Goal: Task Accomplishment & Management: Manage account settings

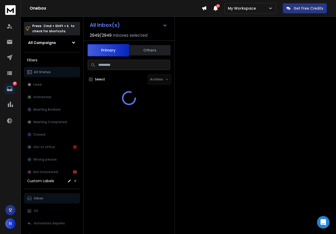
click at [100, 46] on button "Primary" at bounding box center [108, 50] width 42 height 12
click at [238, 9] on p "My Workspace" at bounding box center [243, 8] width 30 height 5
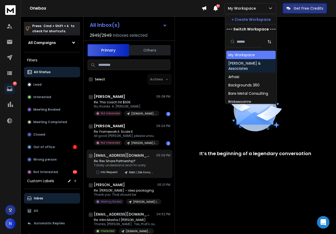
click at [154, 150] on div "info@think-lateral.com 05:09 PM Re: Rev Share Partnership? Totally understand a…" at bounding box center [130, 164] width 86 height 28
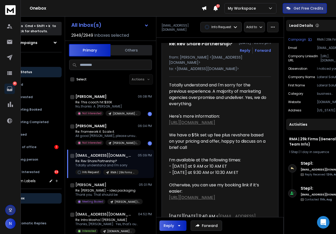
scroll to position [22, 0]
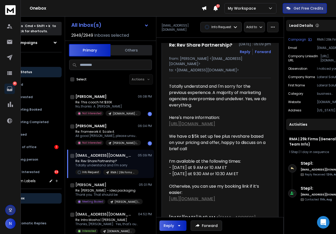
click at [205, 121] on link "https://video.rebelmedia.agency/rso/nahrahel" at bounding box center [192, 124] width 46 height 6
click at [242, 83] on div "Totally understand and I'm sorry for the previous experience. A majority of mar…" at bounding box center [218, 133] width 98 height 100
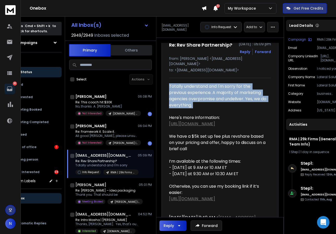
click at [242, 83] on div "Totally understand and I'm sorry for the previous experience. A majority of mar…" at bounding box center [218, 133] width 98 height 100
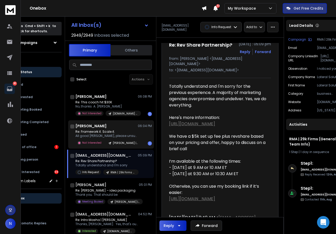
click at [84, 130] on p "Re: Framework it. Scale it." at bounding box center [106, 132] width 62 height 4
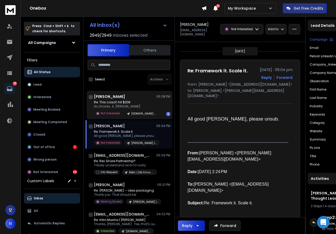
click at [112, 102] on p "Re: This coach hit $30K" at bounding box center [125, 102] width 62 height 4
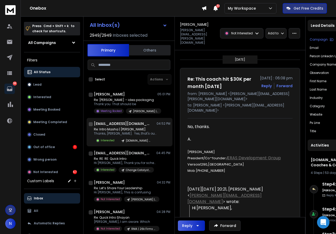
scroll to position [99, 0]
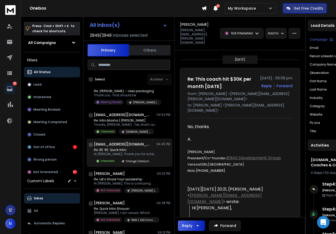
click at [123, 166] on div "suthmancraig@teamcenturion.com 04:45 PM Re: RE: RE: Quick Intro Hi Samar, Thank…" at bounding box center [130, 152] width 86 height 28
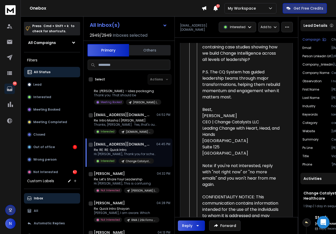
scroll to position [1045, 0]
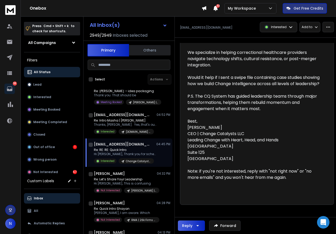
scroll to position [5585, 0]
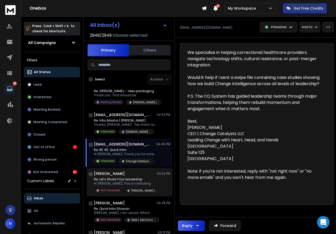
click at [119, 186] on div "Re: Let’s Share Your Leadership Hi Marcel, This is confusing Not Interested Mar…" at bounding box center [127, 185] width 66 height 16
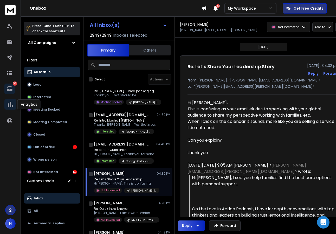
click at [13, 107] on icon at bounding box center [11, 104] width 8 height 8
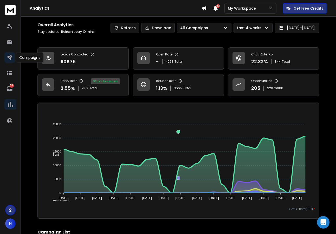
click at [13, 58] on link at bounding box center [9, 57] width 10 height 10
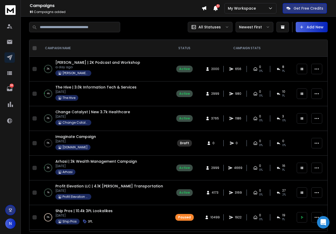
click at [125, 66] on p "a day ago" at bounding box center [97, 67] width 85 height 4
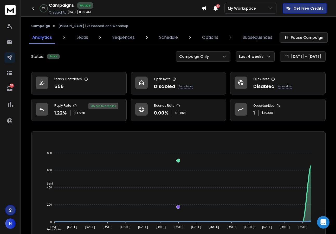
click at [108, 41] on div "Analytics Leads Sequences Schedule Options Subsequences" at bounding box center [152, 37] width 247 height 12
click at [9, 89] on icon at bounding box center [10, 89] width 6 height 6
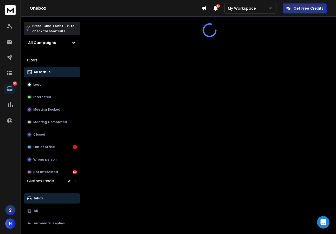
click at [14, 64] on div at bounding box center [10, 58] width 12 height 12
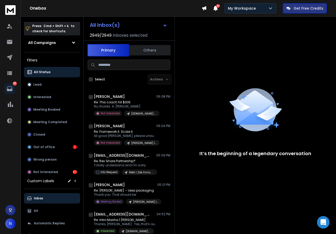
click at [259, 8] on div "My Workspace" at bounding box center [250, 8] width 45 height 5
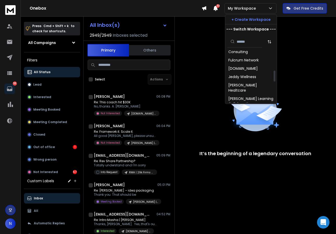
scroll to position [196, 0]
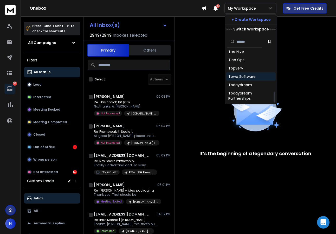
drag, startPoint x: 237, startPoint y: 86, endPoint x: 250, endPoint y: 76, distance: 16.9
click at [250, 76] on div "Towa Software" at bounding box center [242, 76] width 27 height 5
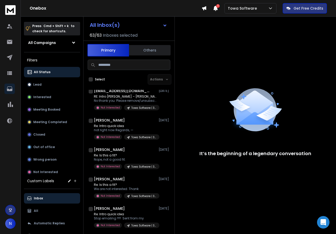
scroll to position [595, 0]
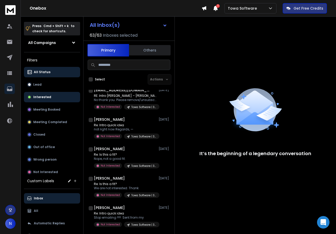
click at [42, 98] on p "Interested" at bounding box center [42, 97] width 18 height 4
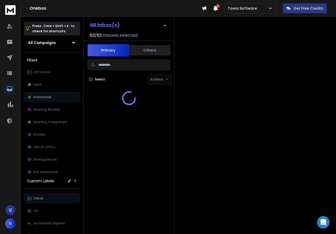
scroll to position [0, 0]
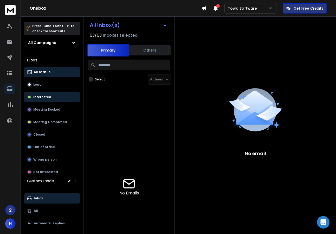
click at [44, 74] on div "All Status" at bounding box center [38, 72] width 23 height 5
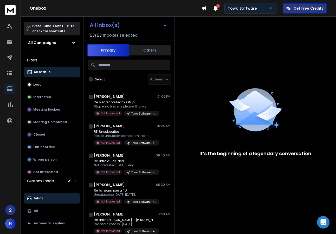
click at [259, 5] on button "Towa Software" at bounding box center [251, 8] width 52 height 10
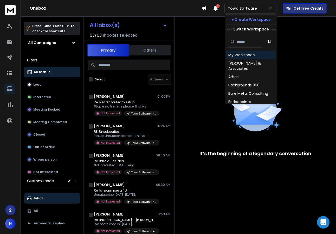
click at [8, 47] on div at bounding box center [10, 43] width 12 height 12
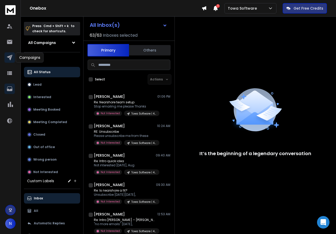
click at [12, 52] on link at bounding box center [9, 57] width 10 height 10
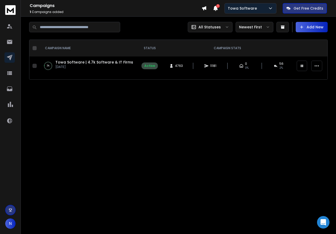
click at [261, 8] on div "Towa Software" at bounding box center [250, 8] width 45 height 5
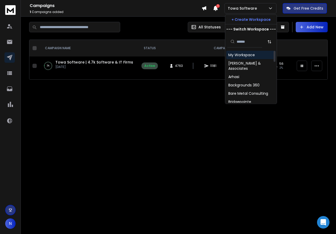
click at [238, 51] on div "My Workspace" at bounding box center [250, 55] width 49 height 8
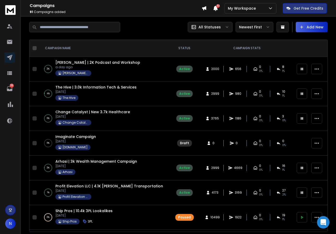
scroll to position [3, 0]
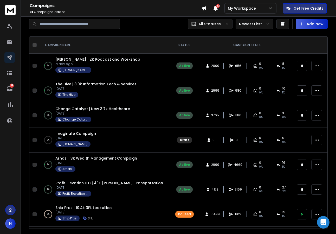
click at [112, 111] on p "[DATE]" at bounding box center [92, 113] width 75 height 4
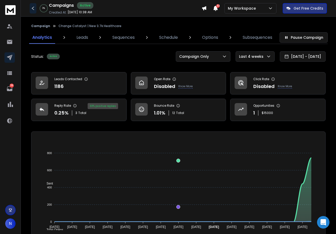
click at [35, 10] on icon at bounding box center [33, 8] width 5 height 5
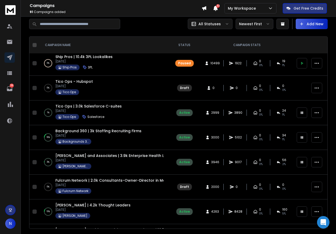
scroll to position [152, 0]
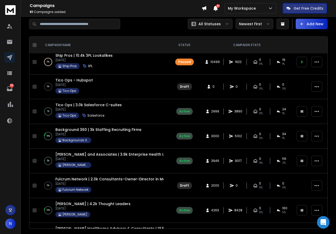
click at [112, 133] on p "13 days ago" at bounding box center [98, 134] width 86 height 4
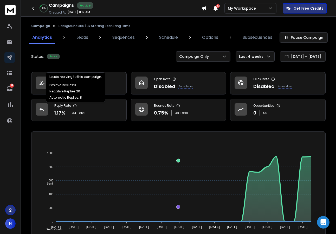
click at [73, 105] on icon at bounding box center [75, 106] width 4 height 4
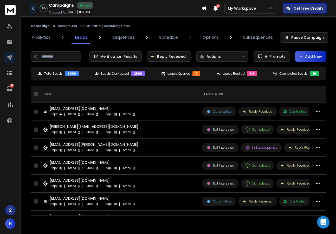
click at [33, 11] on button at bounding box center [33, 8] width 7 height 10
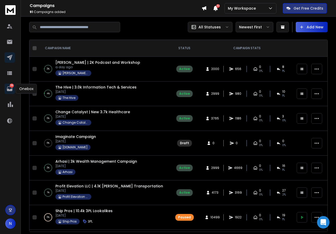
click at [11, 88] on icon at bounding box center [10, 89] width 6 height 6
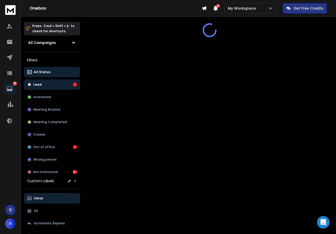
click at [58, 83] on button "Lead 1" at bounding box center [52, 84] width 56 height 10
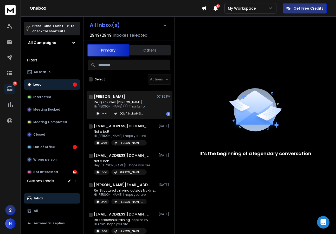
click at [105, 103] on p "Re: Quick idea Amy" at bounding box center [120, 102] width 53 height 4
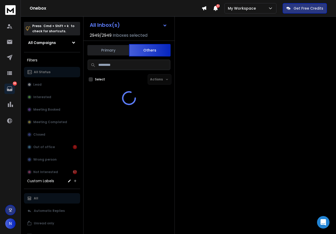
click at [89, 48] on div "Primary Others" at bounding box center [128, 50] width 83 height 10
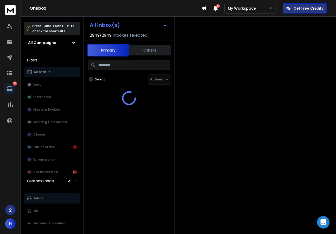
click at [104, 49] on button "Primary" at bounding box center [108, 50] width 42 height 12
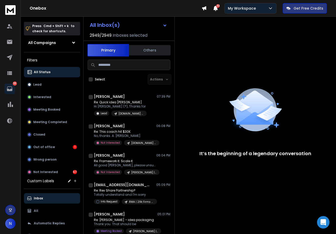
click at [251, 12] on button "My Workspace" at bounding box center [251, 8] width 52 height 10
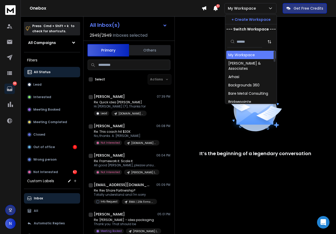
click at [244, 56] on div "My Workspace" at bounding box center [242, 54] width 27 height 5
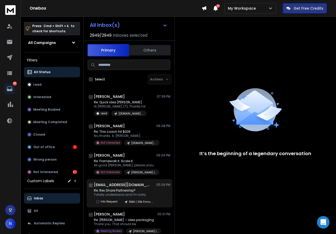
click at [143, 192] on p "Re: Rev Share Partnership?" at bounding box center [125, 190] width 62 height 4
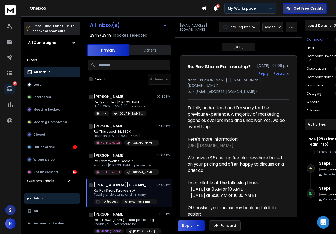
click at [239, 13] on button "My Workspace" at bounding box center [251, 8] width 52 height 10
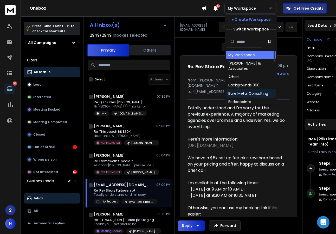
click at [250, 93] on div "Bare Metal Consulting" at bounding box center [249, 93] width 40 height 5
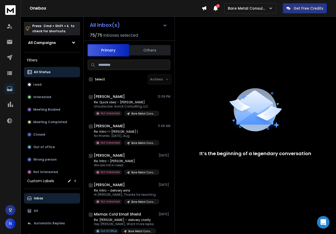
click at [153, 41] on div "All Inbox(s) 75 / 75 Inboxes selected Primary Others Select Actions [PERSON_NAM…" at bounding box center [129, 134] width 91 height 234
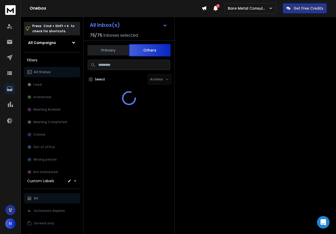
click at [153, 48] on button "Others" at bounding box center [150, 50] width 42 height 12
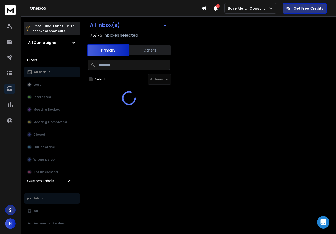
click at [108, 50] on button "Primary" at bounding box center [108, 50] width 42 height 12
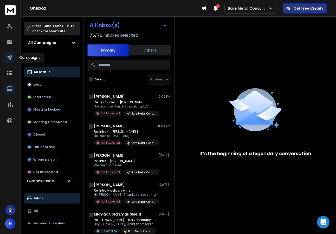
click at [9, 56] on icon at bounding box center [9, 57] width 5 height 5
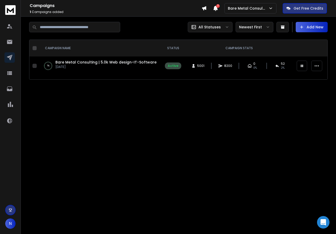
click at [116, 64] on span "Bare Metal Consulting | 5.0k Web design-IT-Software" at bounding box center [105, 62] width 101 height 5
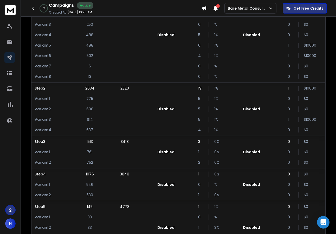
scroll to position [336, 0]
